Goal: Communication & Community: Answer question/provide support

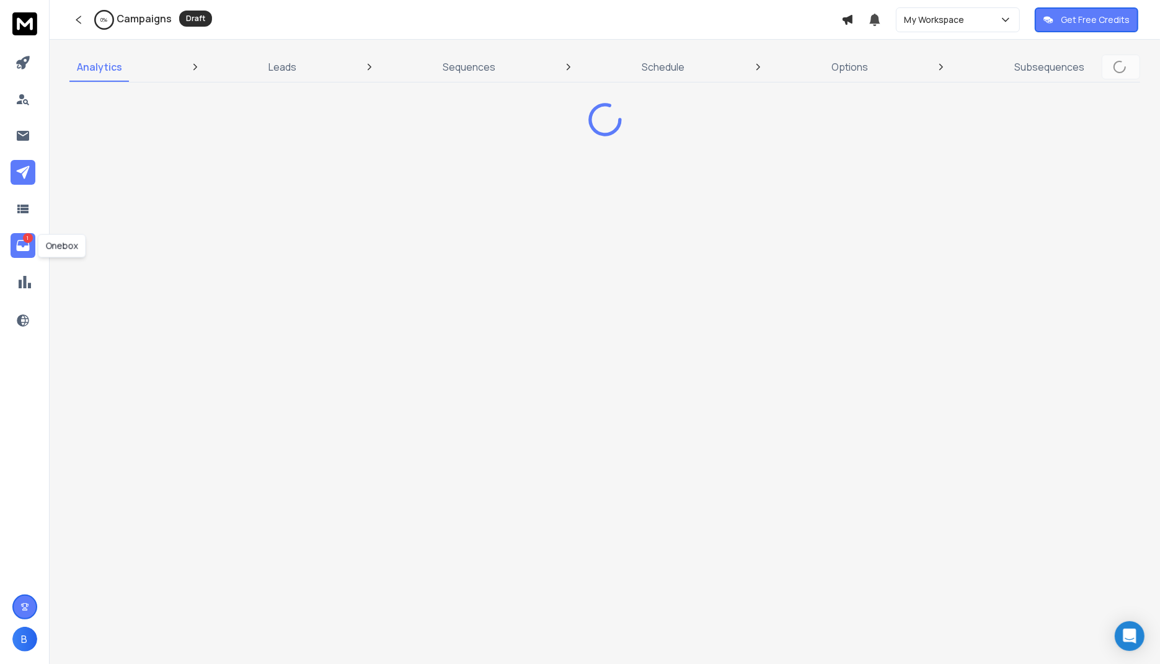
click at [24, 244] on icon at bounding box center [22, 245] width 15 height 15
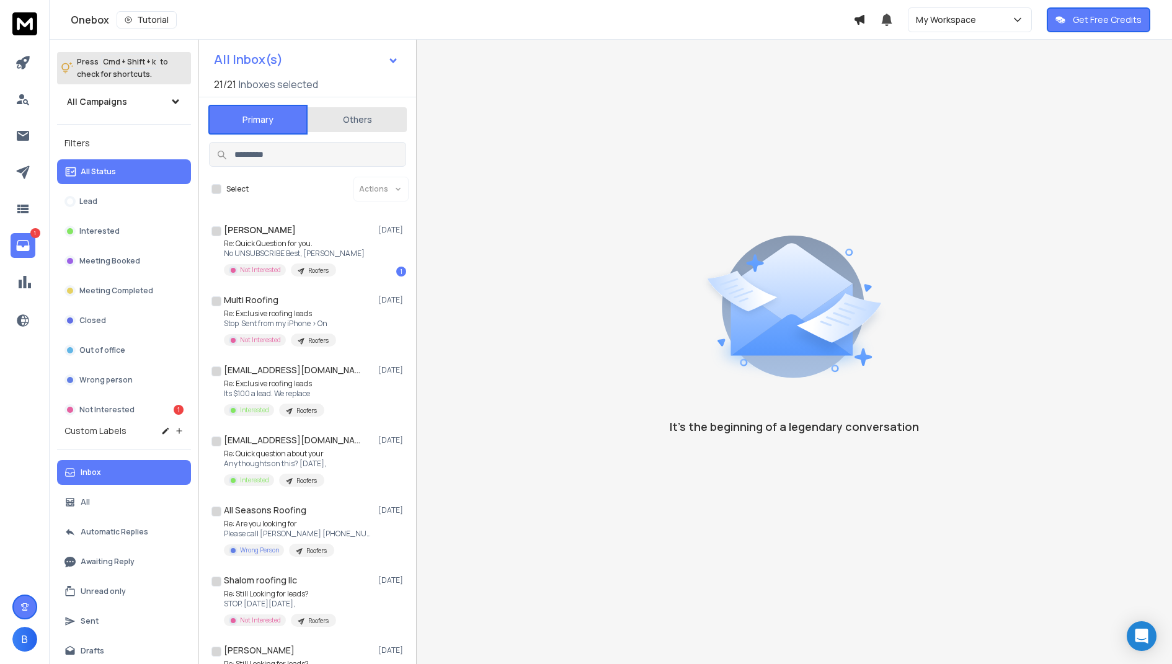
click at [89, 407] on p "Not Interested" at bounding box center [106, 410] width 55 height 10
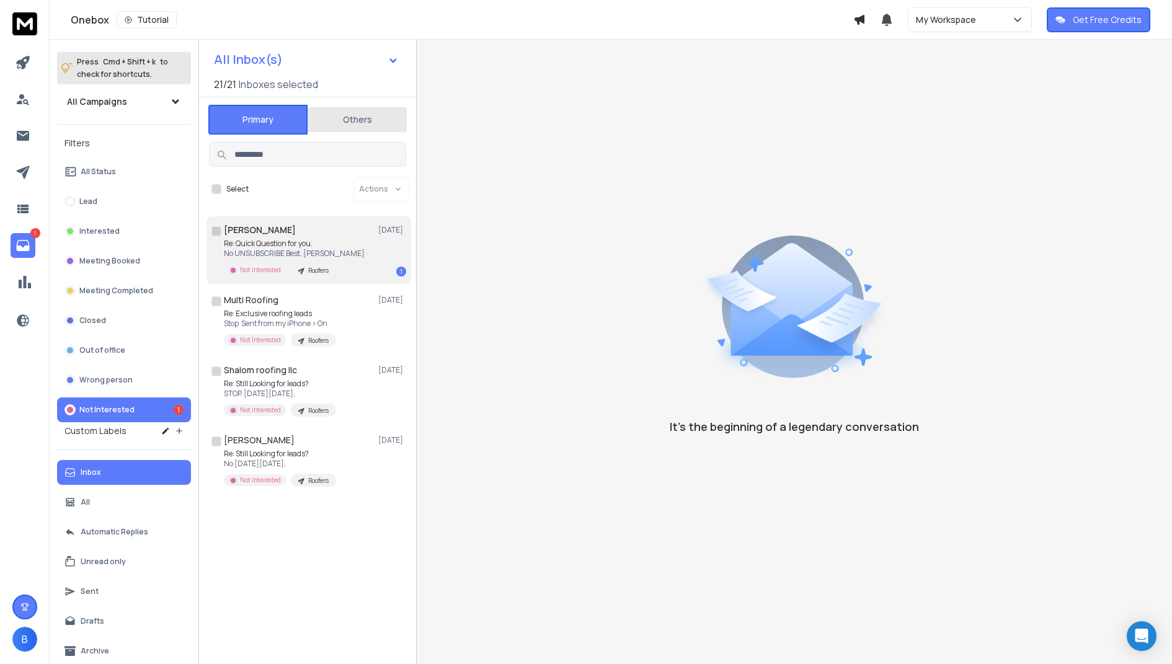
click at [288, 250] on p "No UNSUBSCRIBE Best, Whitney Sent" at bounding box center [294, 254] width 141 height 10
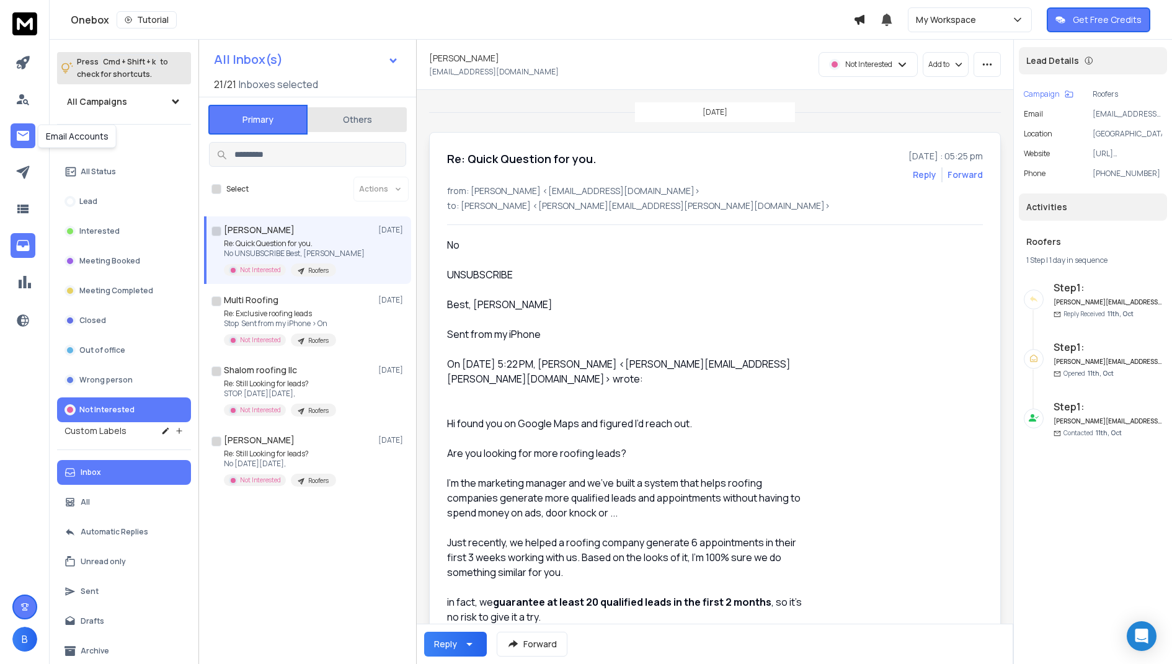
click at [25, 145] on link at bounding box center [23, 135] width 25 height 25
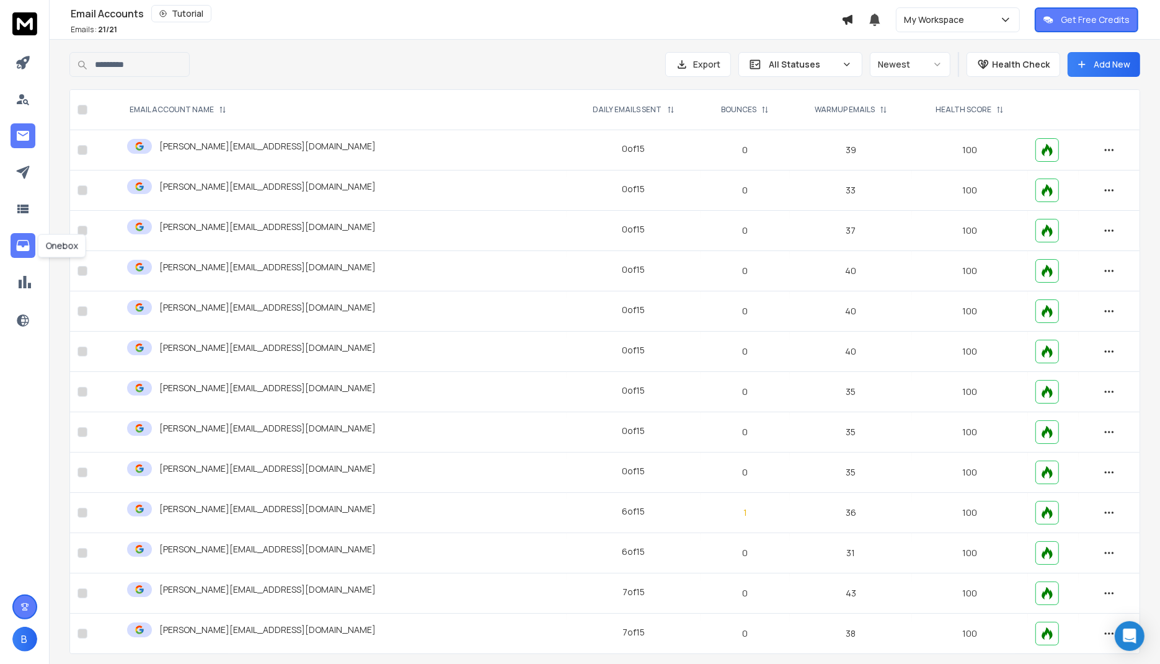
click at [24, 241] on icon at bounding box center [22, 245] width 15 height 15
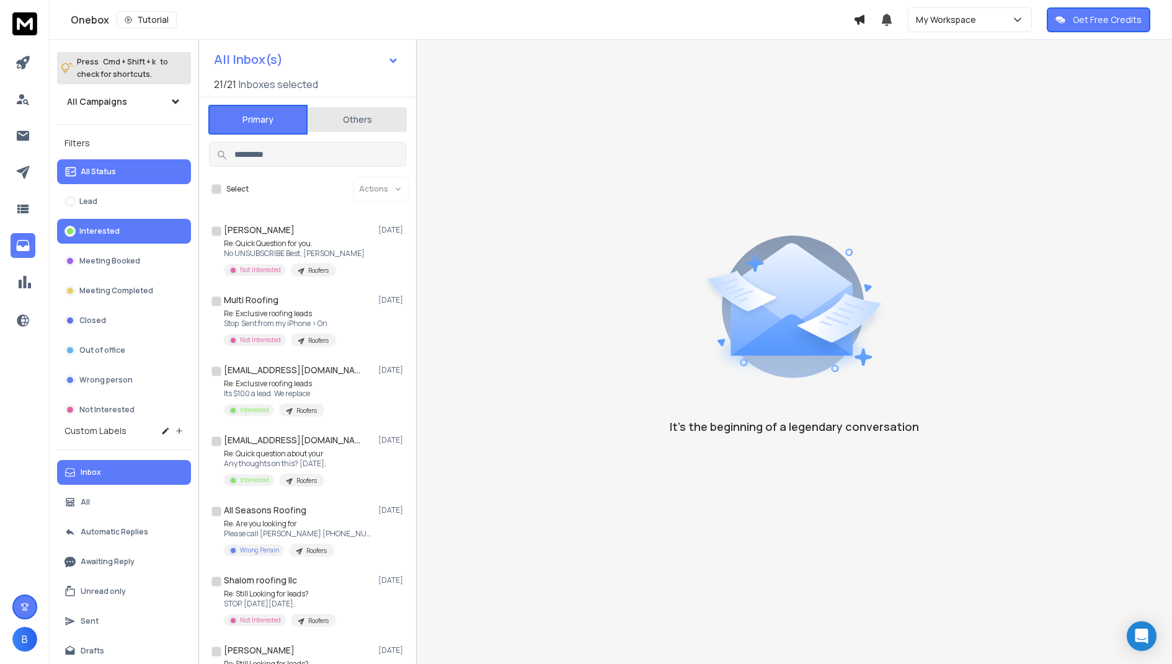
click at [107, 226] on p "Interested" at bounding box center [99, 231] width 40 height 10
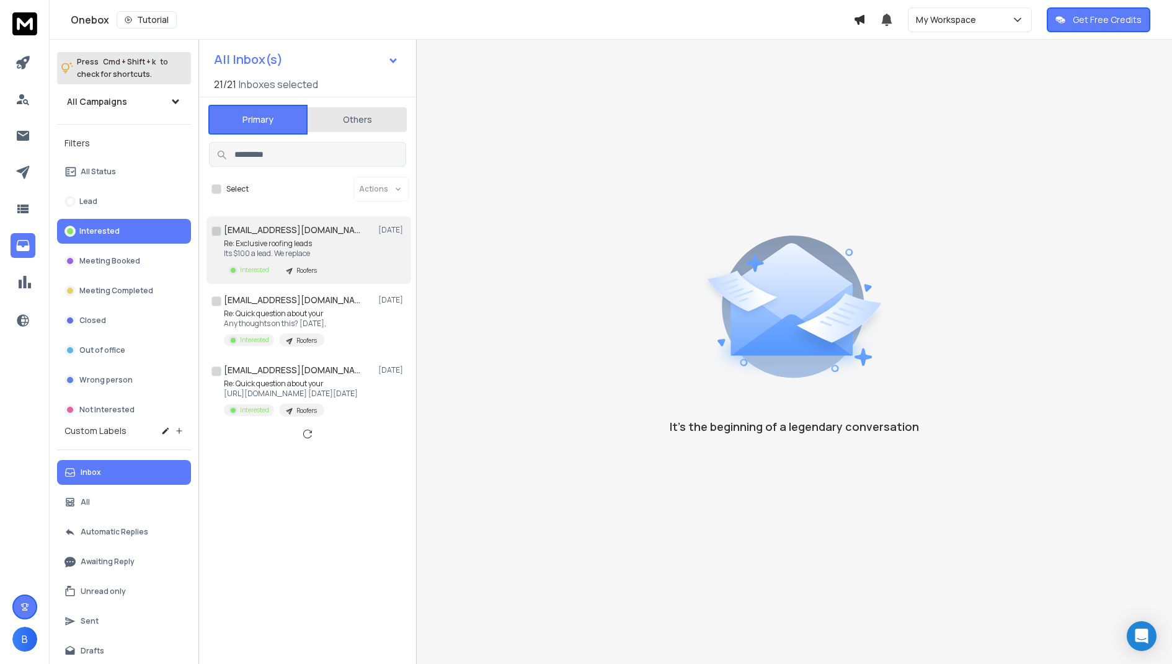
click at [325, 237] on div "sunlitebob@gmail.com 11 Oct Re: Exclusive roofing leads Its $100 a lead. We rep…" at bounding box center [315, 250] width 182 height 53
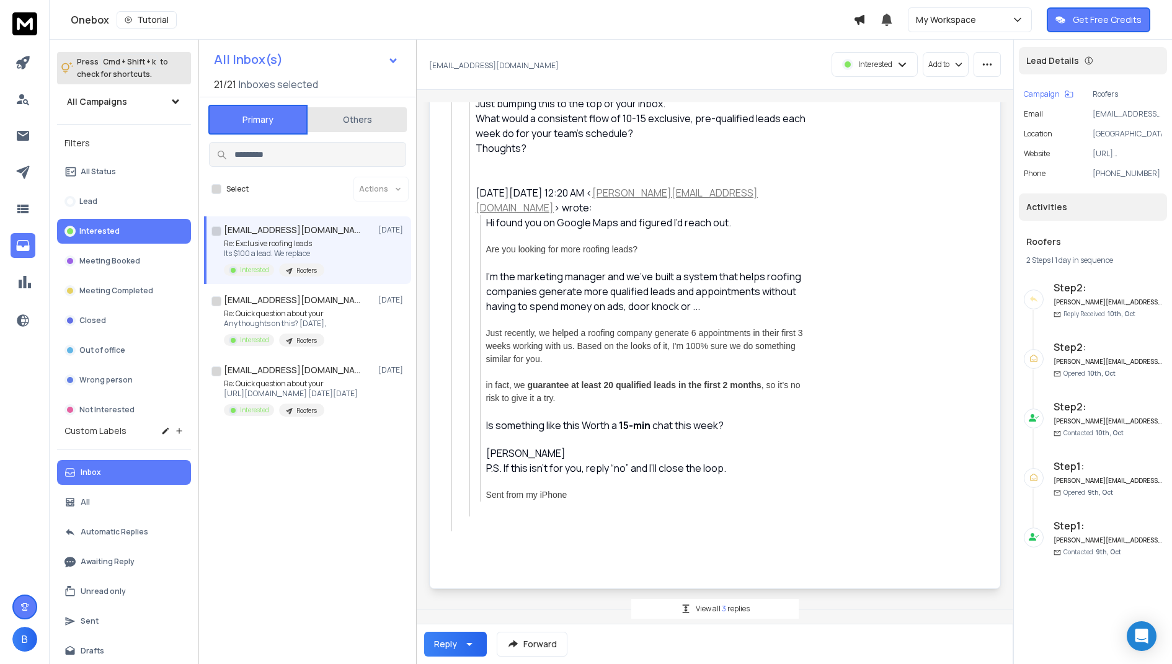
scroll to position [373, 0]
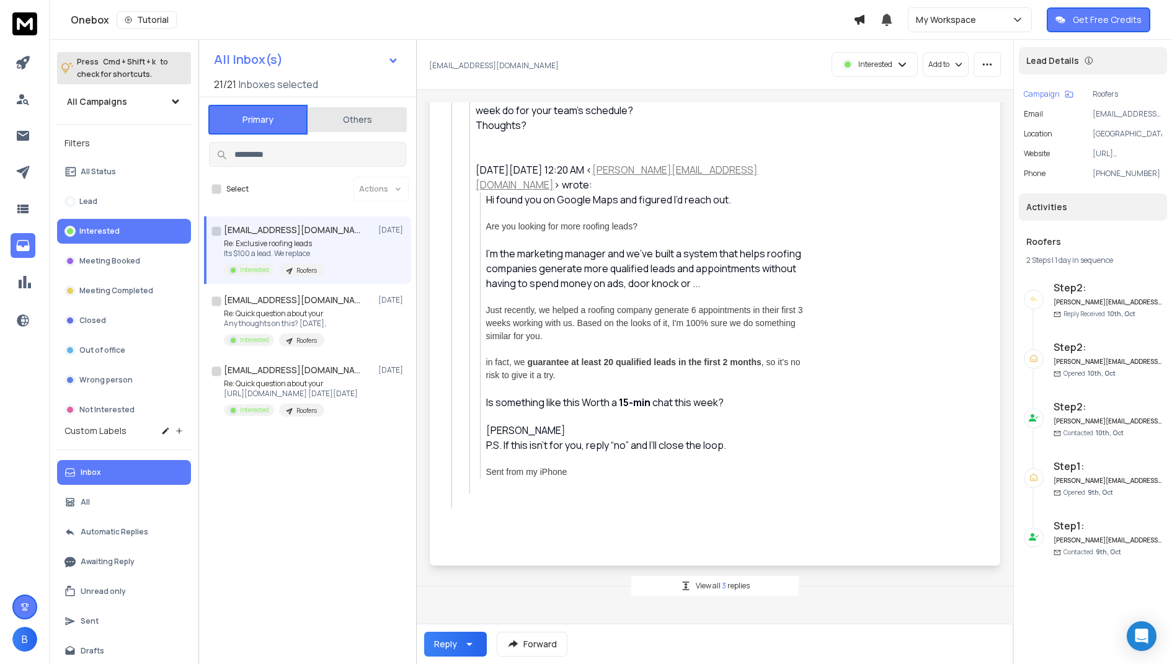
click at [448, 639] on div "Reply" at bounding box center [445, 644] width 23 height 12
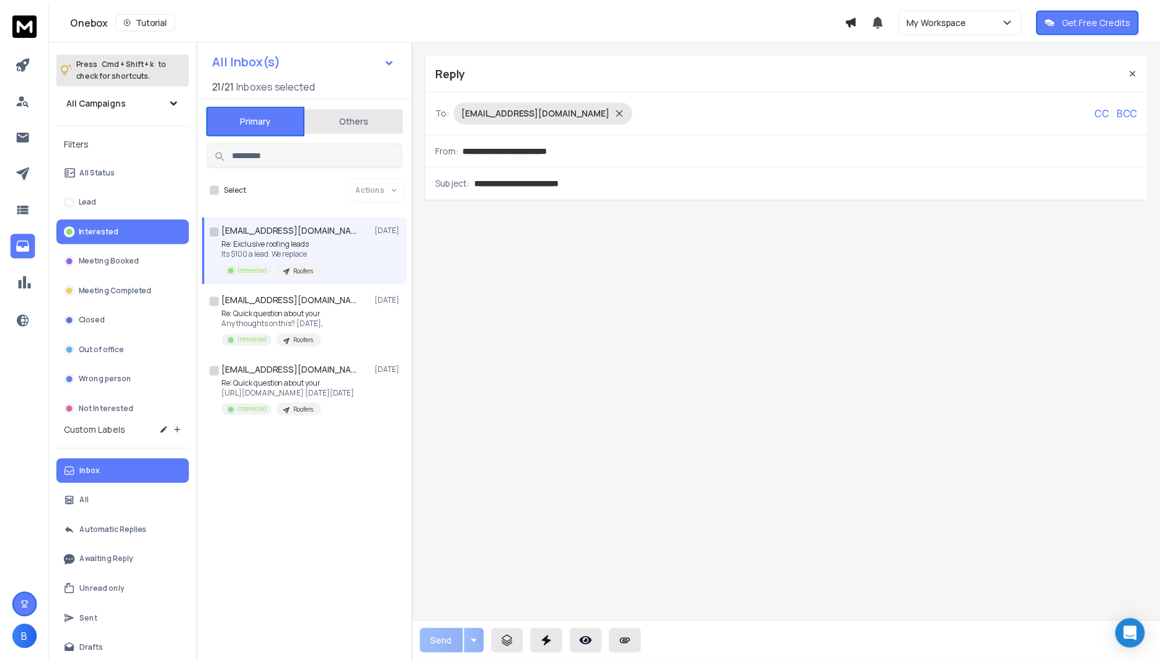
scroll to position [0, 0]
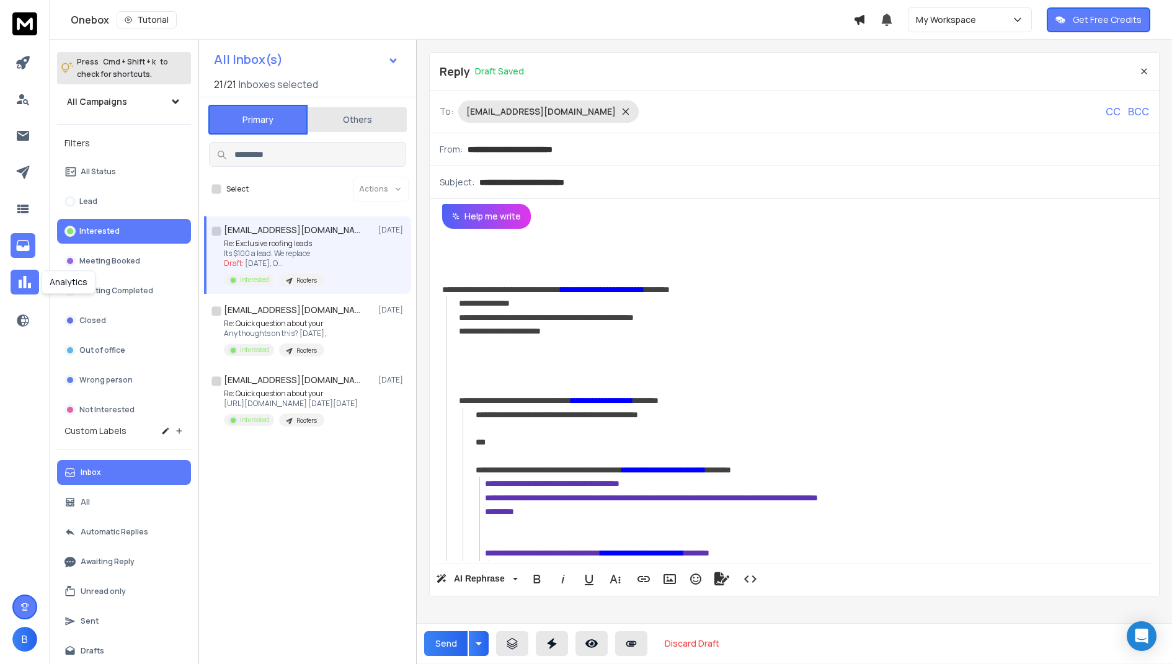
click at [22, 289] on icon at bounding box center [24, 282] width 19 height 19
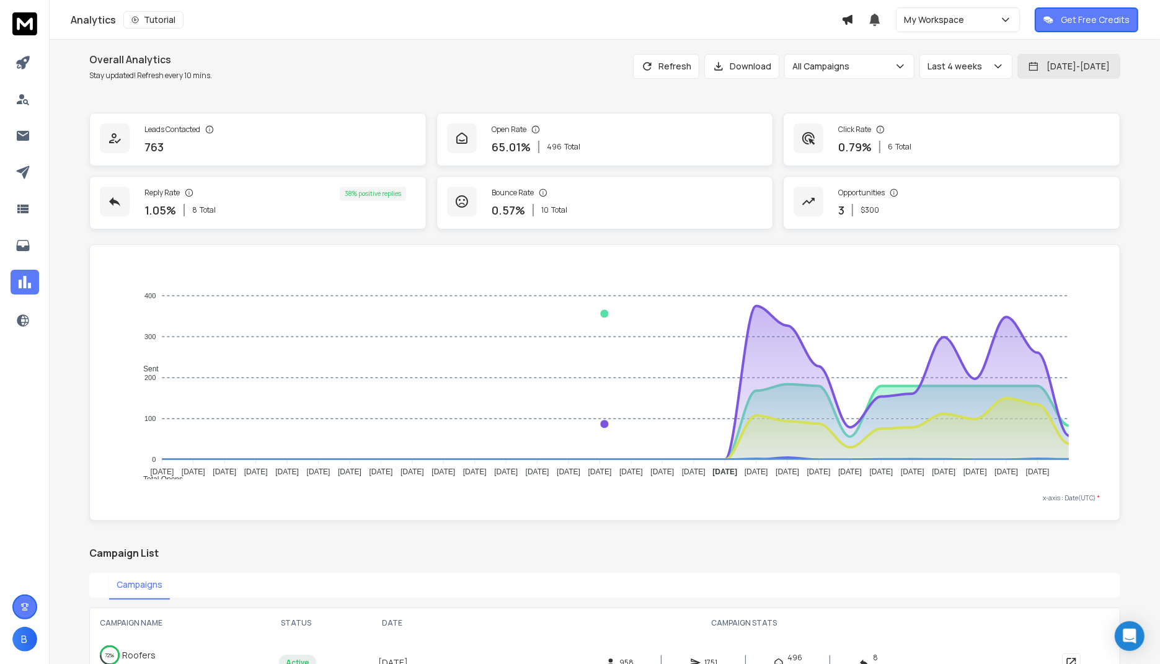
click at [1104, 61] on button "13 Sep 2025 - 12 Oct 2025" at bounding box center [1068, 66] width 103 height 25
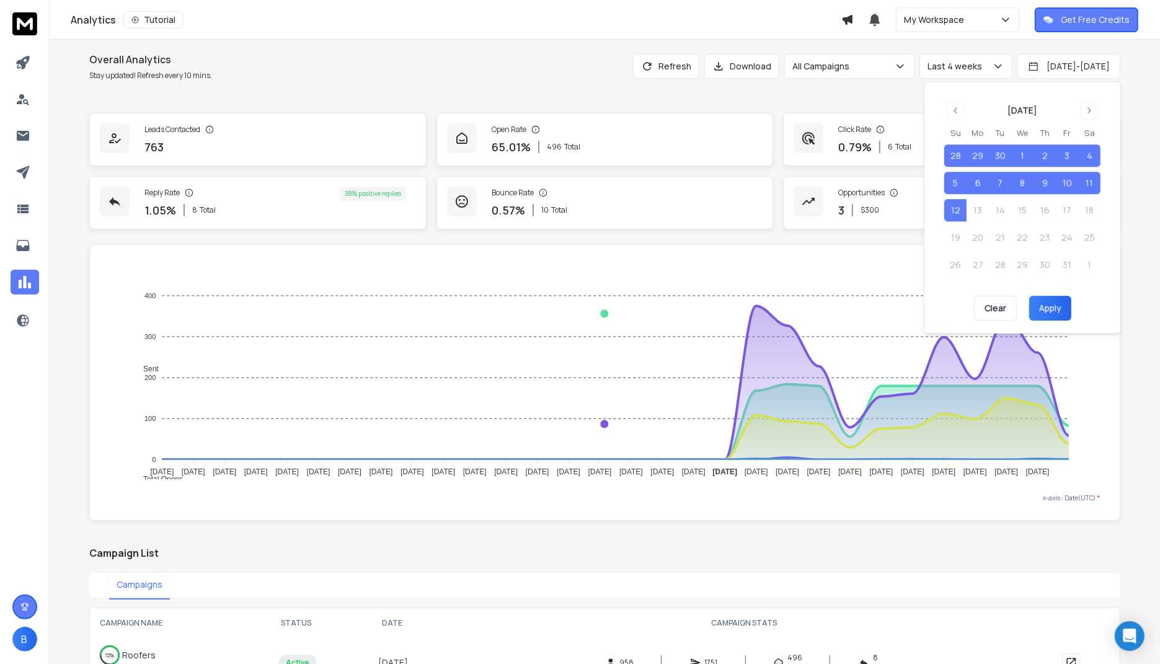
click at [954, 214] on button "12" at bounding box center [955, 210] width 22 height 22
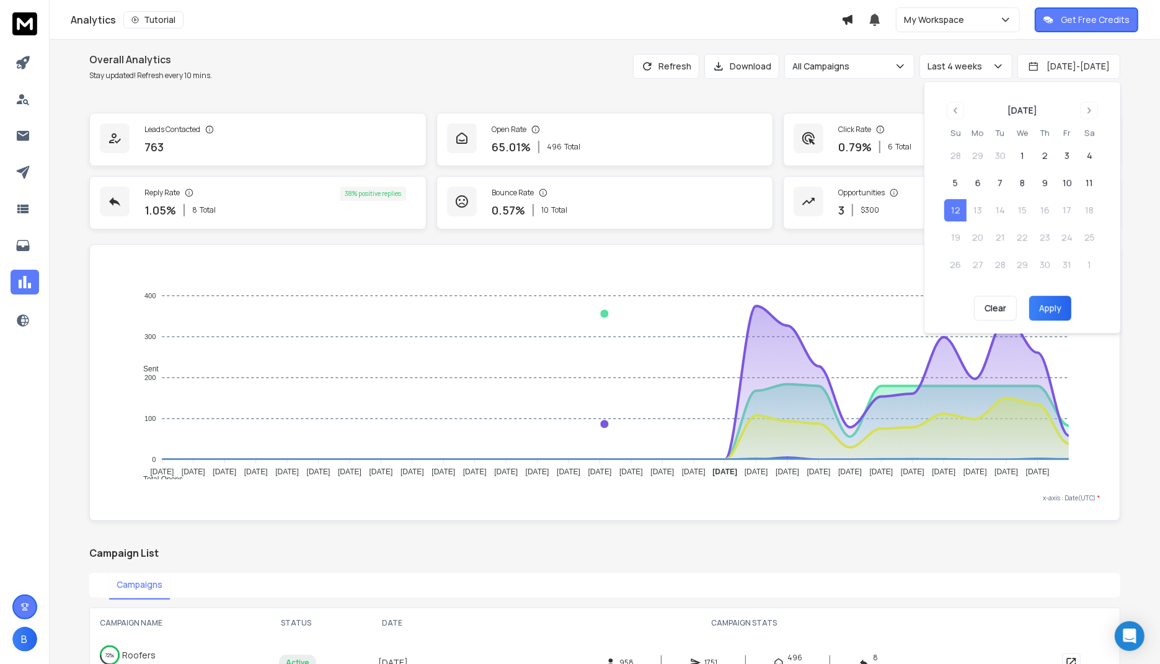
click at [1049, 307] on button "Apply" at bounding box center [1050, 308] width 42 height 25
